Goal: Check status: Check status

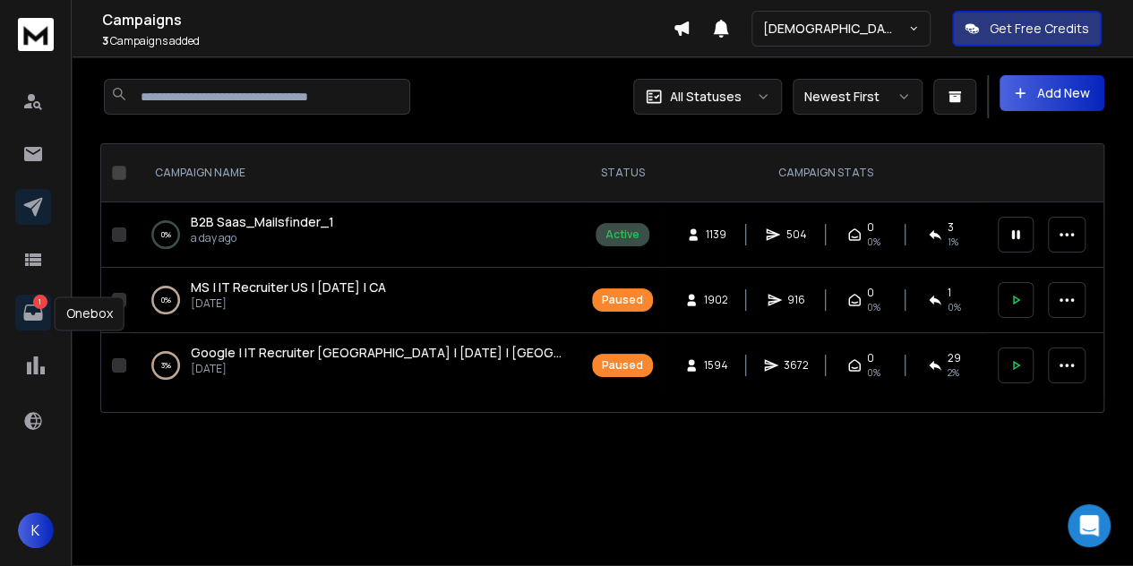
click at [43, 304] on p "1" at bounding box center [40, 302] width 14 height 14
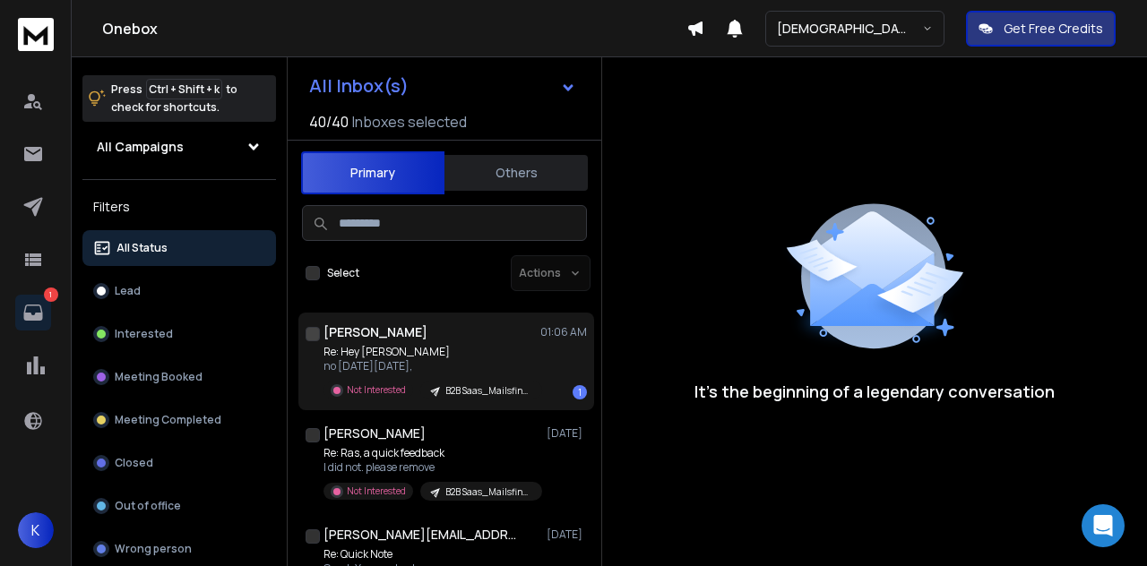
click at [439, 340] on div "Paul Sullivan 01:06 AM" at bounding box center [454, 332] width 263 height 18
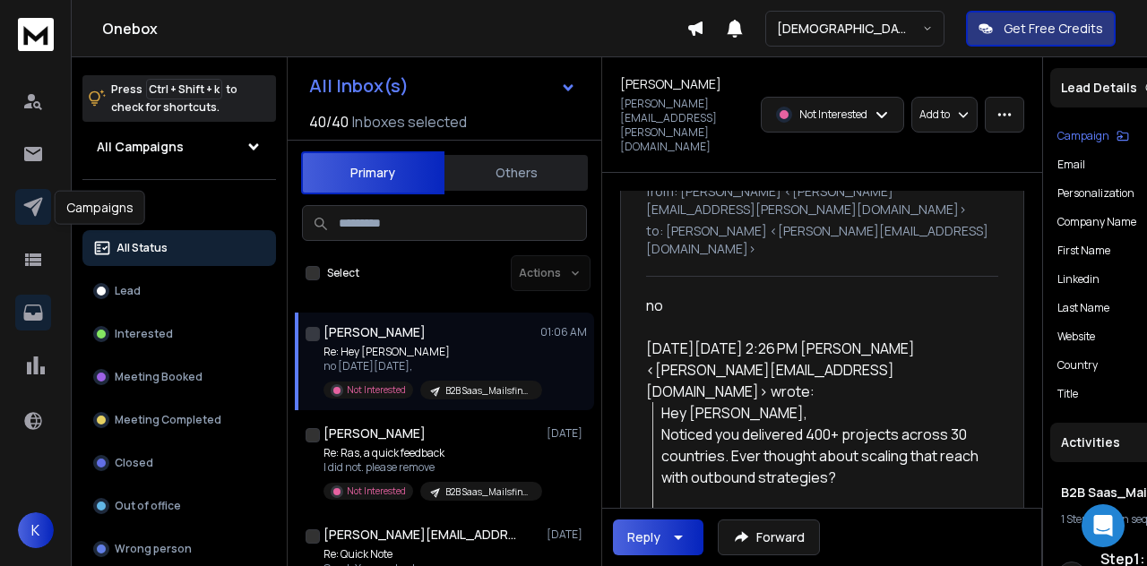
click at [43, 209] on icon at bounding box center [33, 207] width 22 height 22
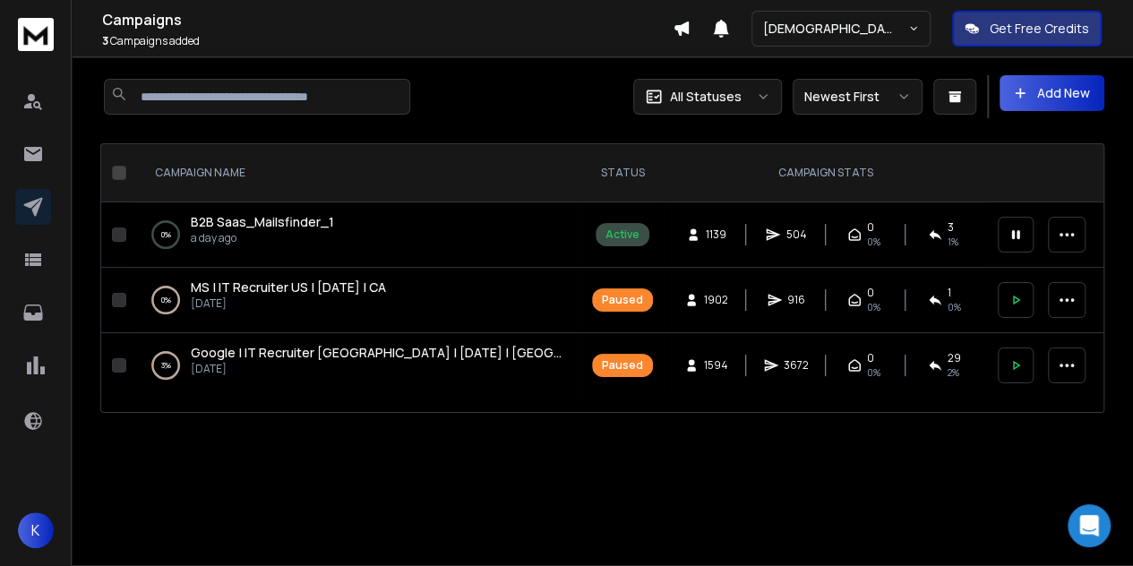
click at [514, 474] on div "Campaigns 3 Campaigns Added All Statuses Newest First Add New CAMPAIGN NAME STA…" at bounding box center [602, 358] width 1004 height 566
click at [368, 237] on div "0 % B2B Saas_Mailsfinder_1 a day ago" at bounding box center [357, 234] width 412 height 43
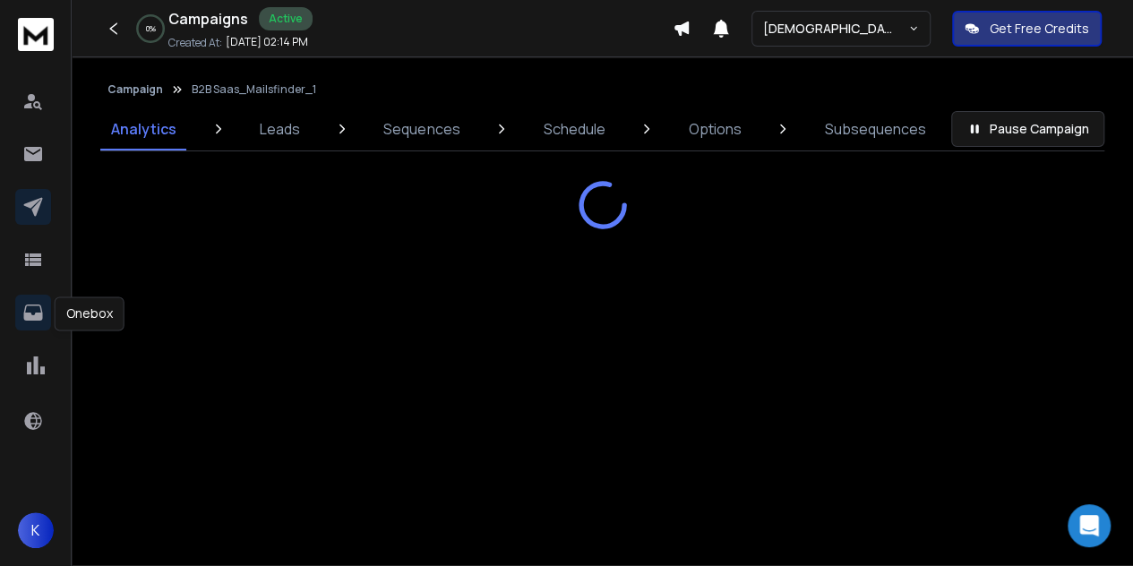
click at [34, 326] on link at bounding box center [33, 313] width 36 height 36
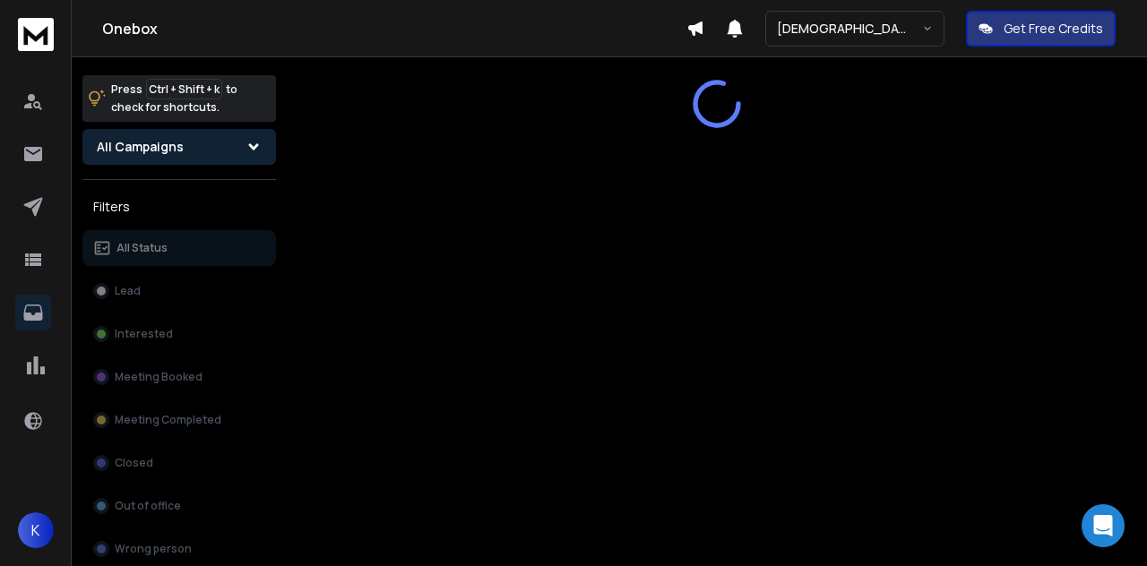
click at [225, 142] on button "All Campaigns" at bounding box center [179, 147] width 194 height 36
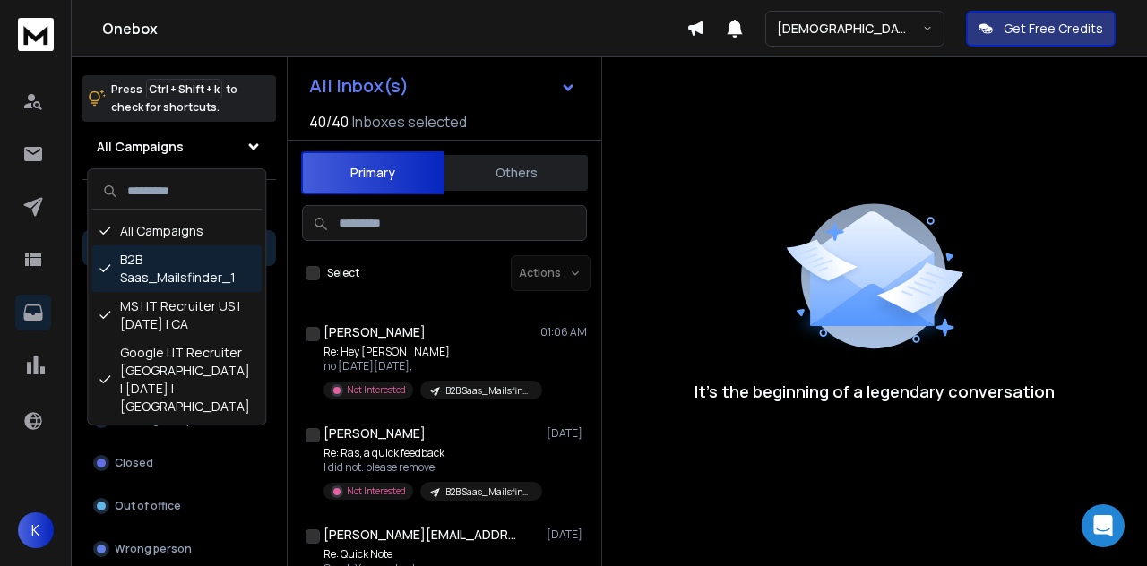
click at [188, 268] on div "B2B Saas_Mailsfinder_1" at bounding box center [176, 268] width 170 height 47
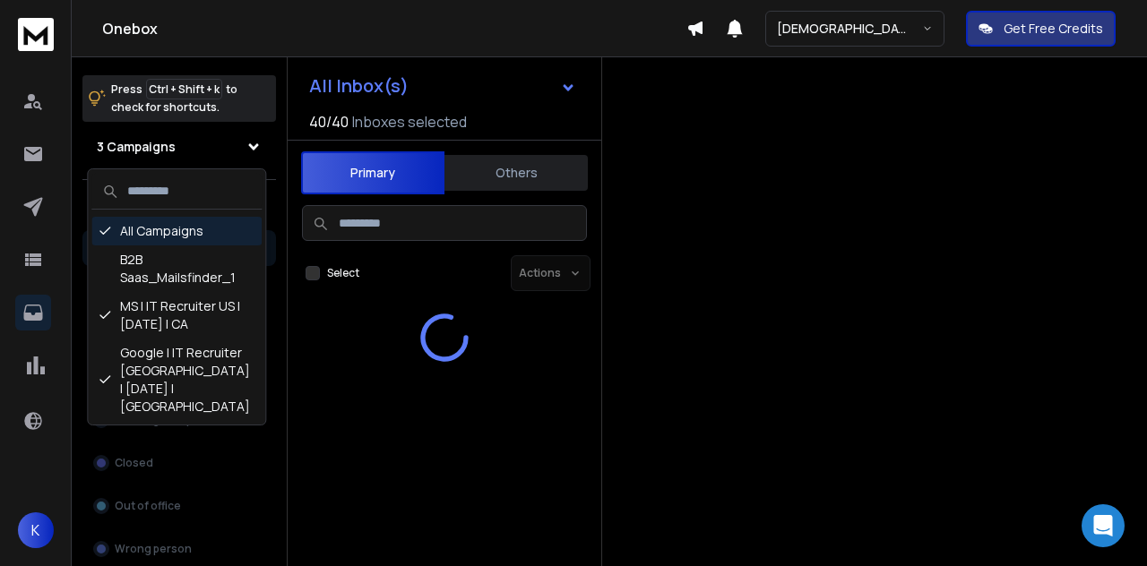
click at [190, 240] on div "All Campaigns" at bounding box center [176, 231] width 170 height 29
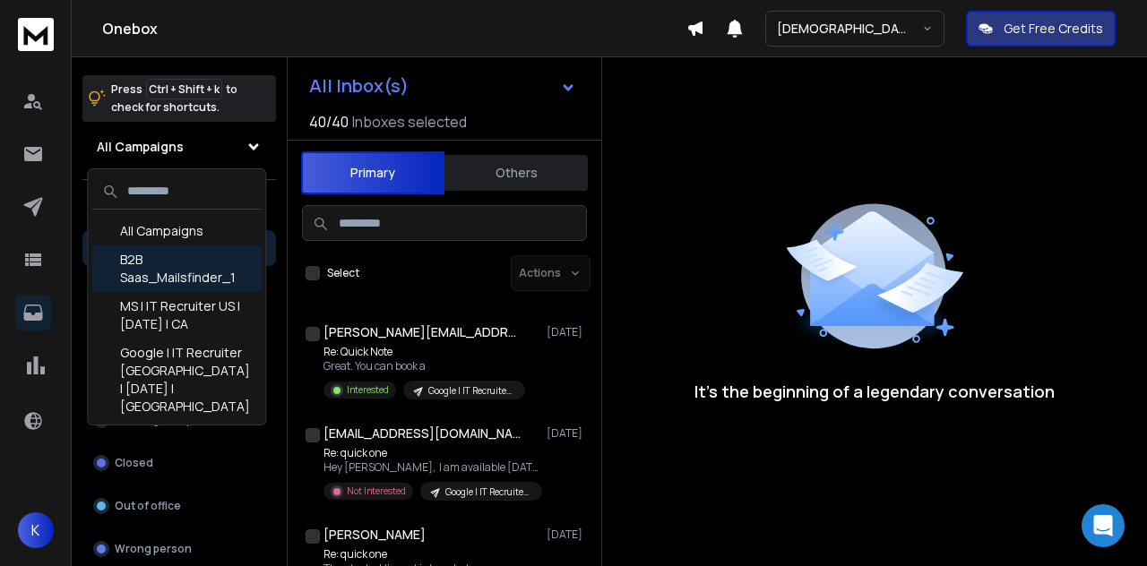
click at [198, 275] on div "B2B Saas_Mailsfinder_1" at bounding box center [176, 268] width 170 height 47
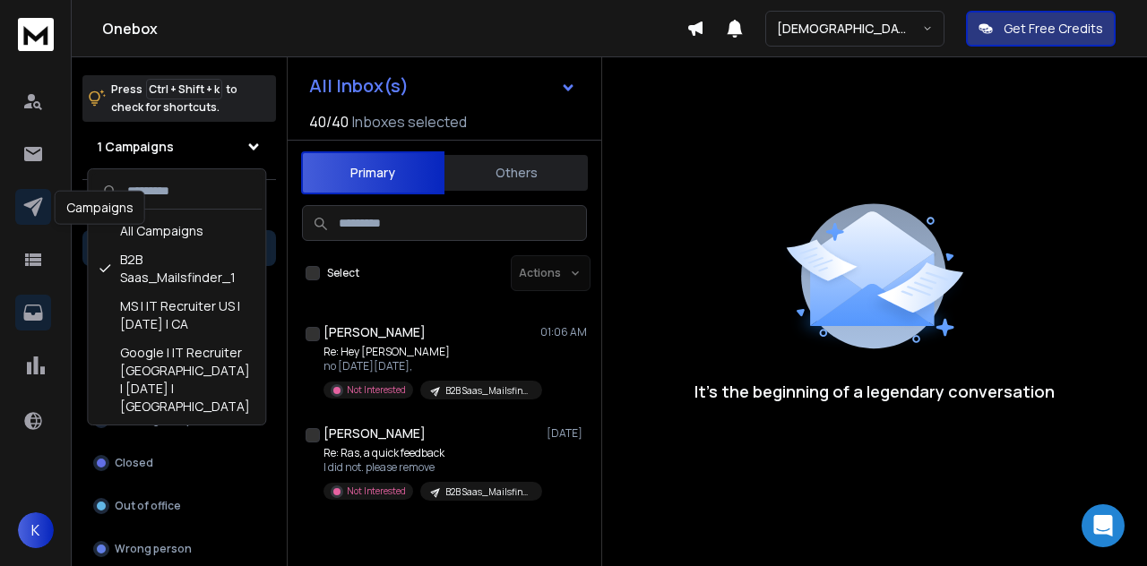
click at [29, 221] on link at bounding box center [33, 207] width 36 height 36
